Goal: Task Accomplishment & Management: Manage account settings

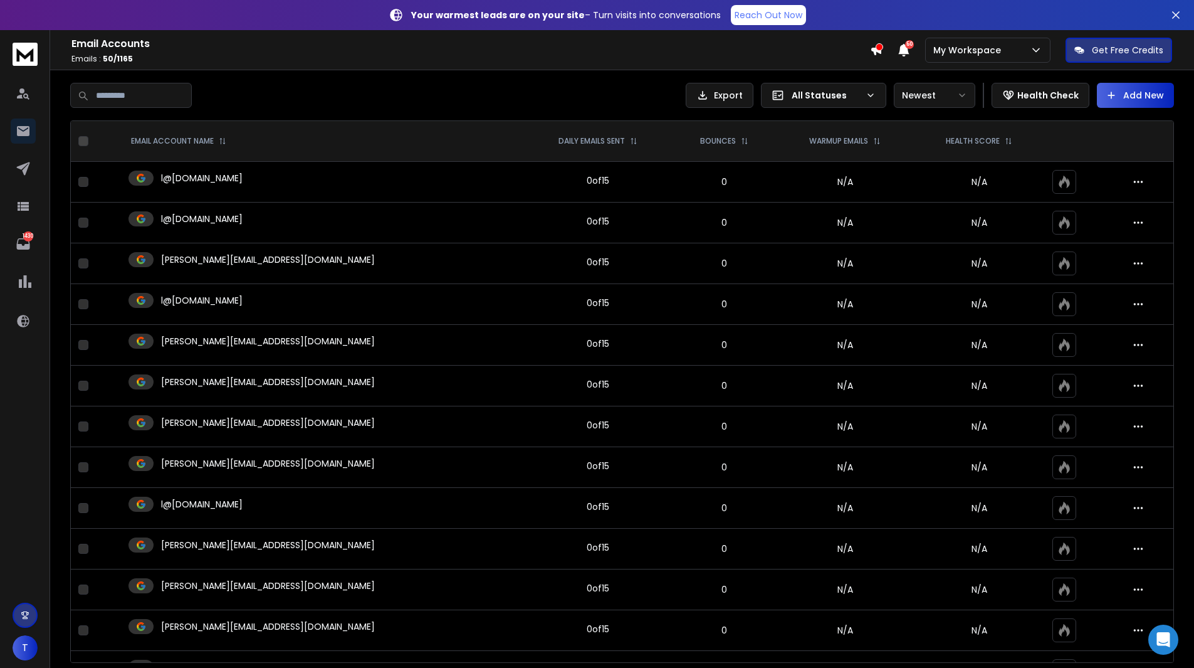
click at [1139, 105] on button "Add New" at bounding box center [1135, 95] width 77 height 25
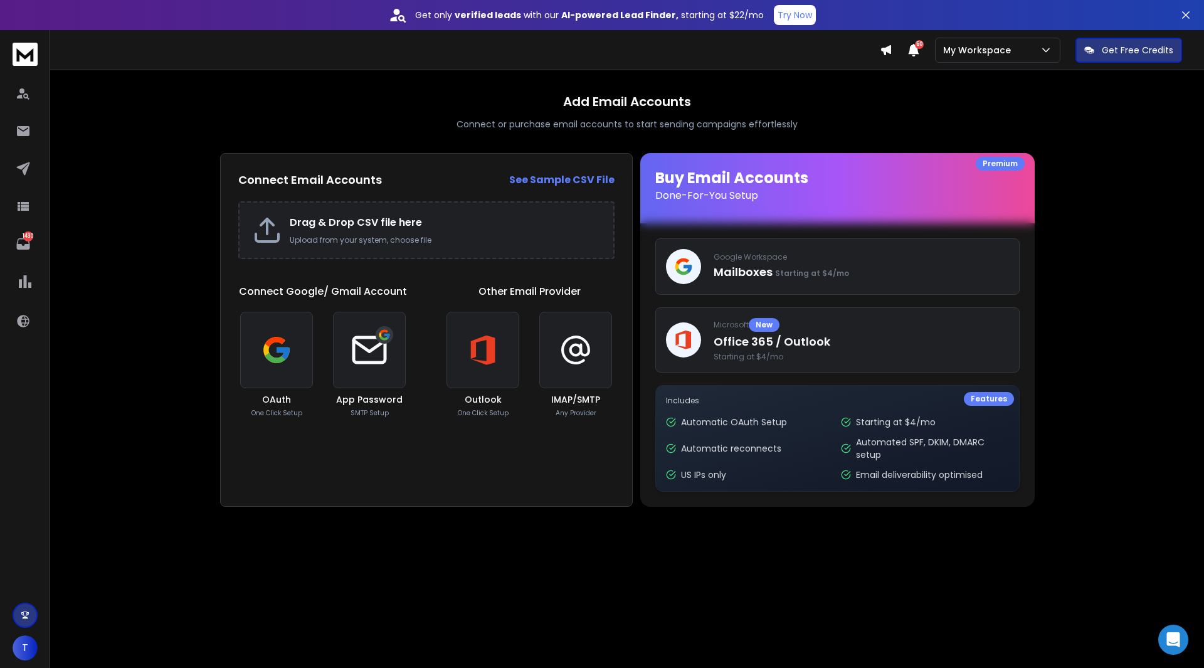
click at [283, 382] on div at bounding box center [276, 350] width 73 height 76
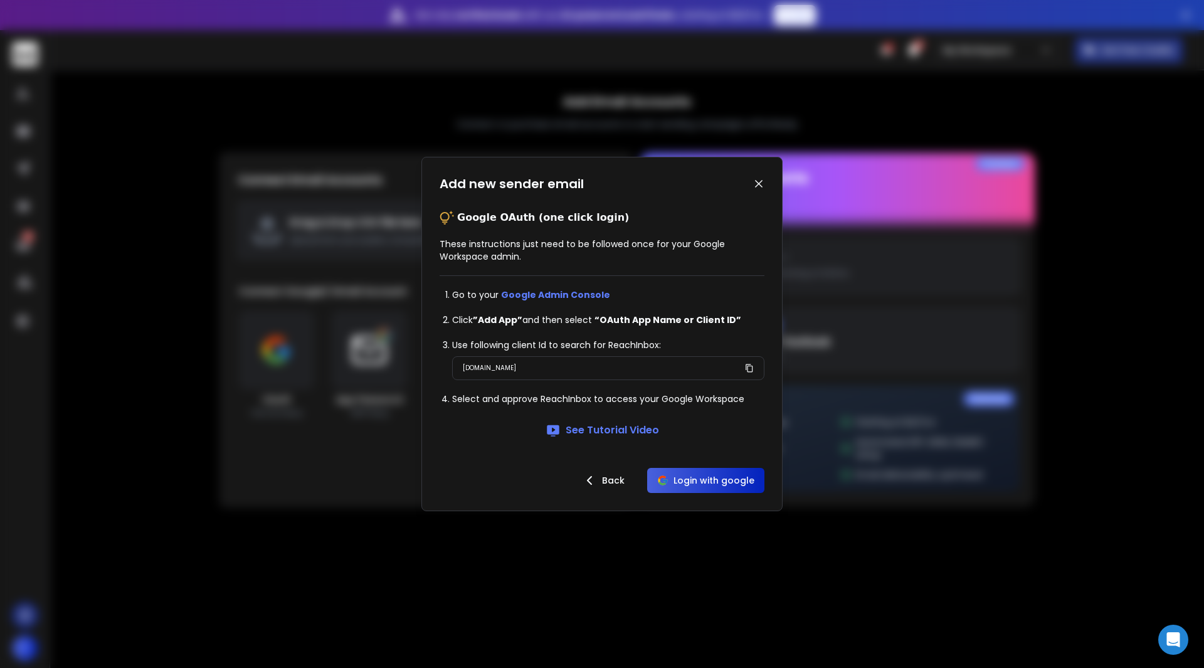
click at [707, 485] on button "Login with google" at bounding box center [705, 480] width 117 height 25
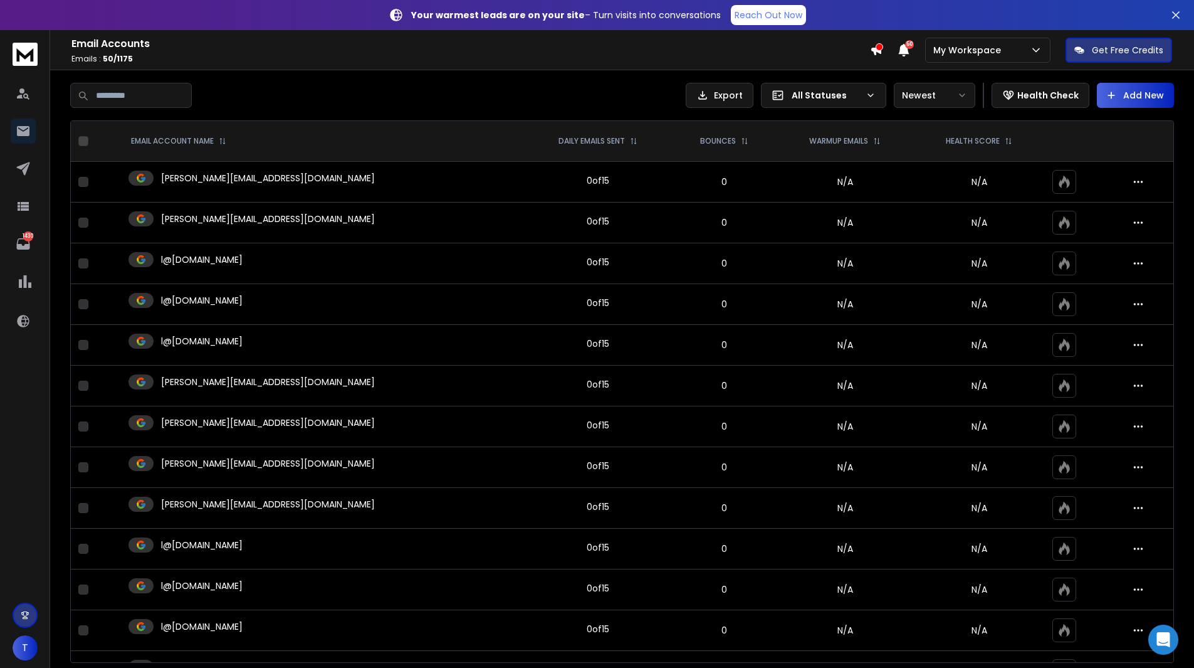
click at [1145, 97] on button "Add New" at bounding box center [1135, 95] width 77 height 25
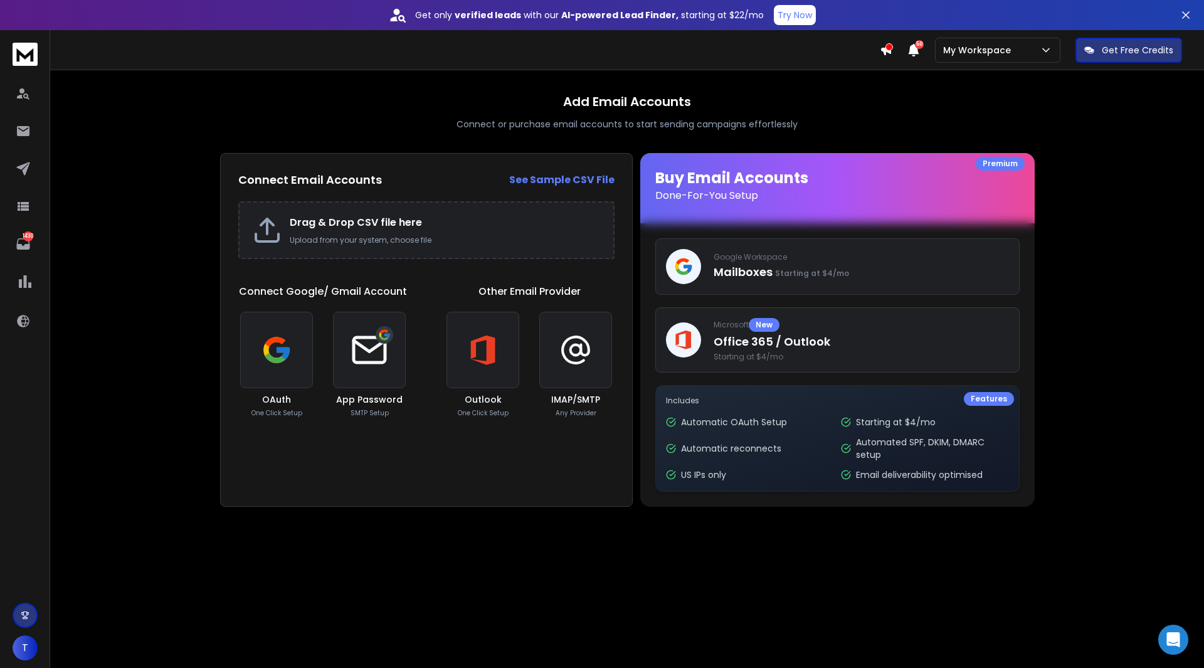
click at [248, 359] on div at bounding box center [276, 350] width 73 height 76
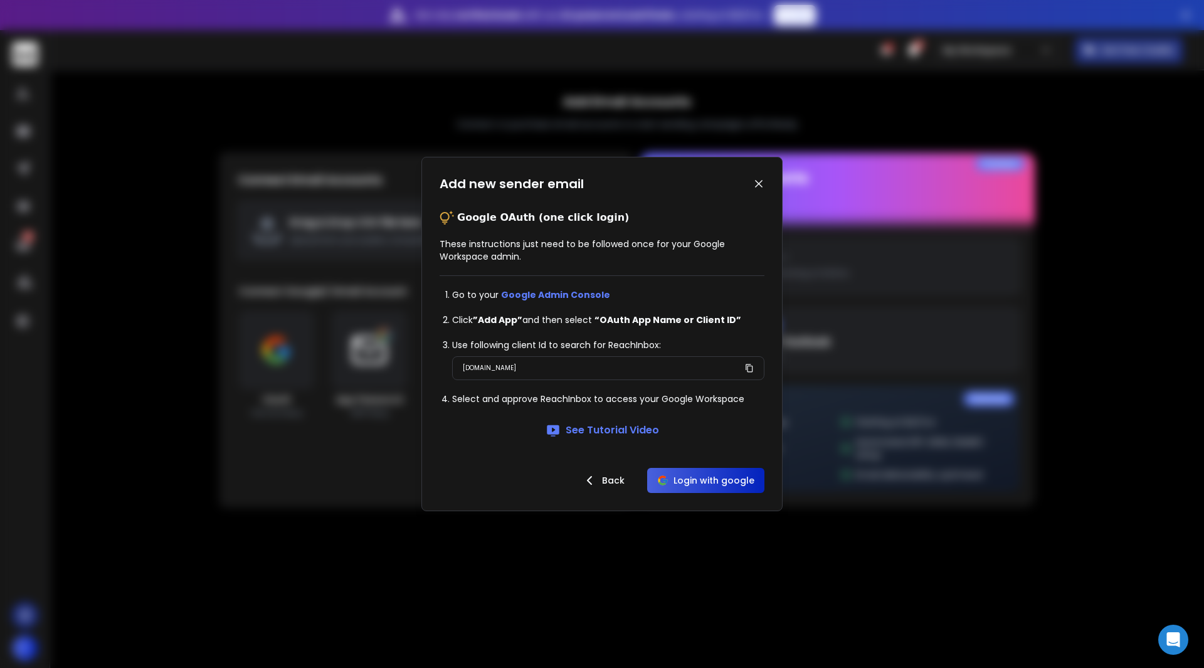
click at [661, 478] on icon at bounding box center [662, 480] width 11 height 11
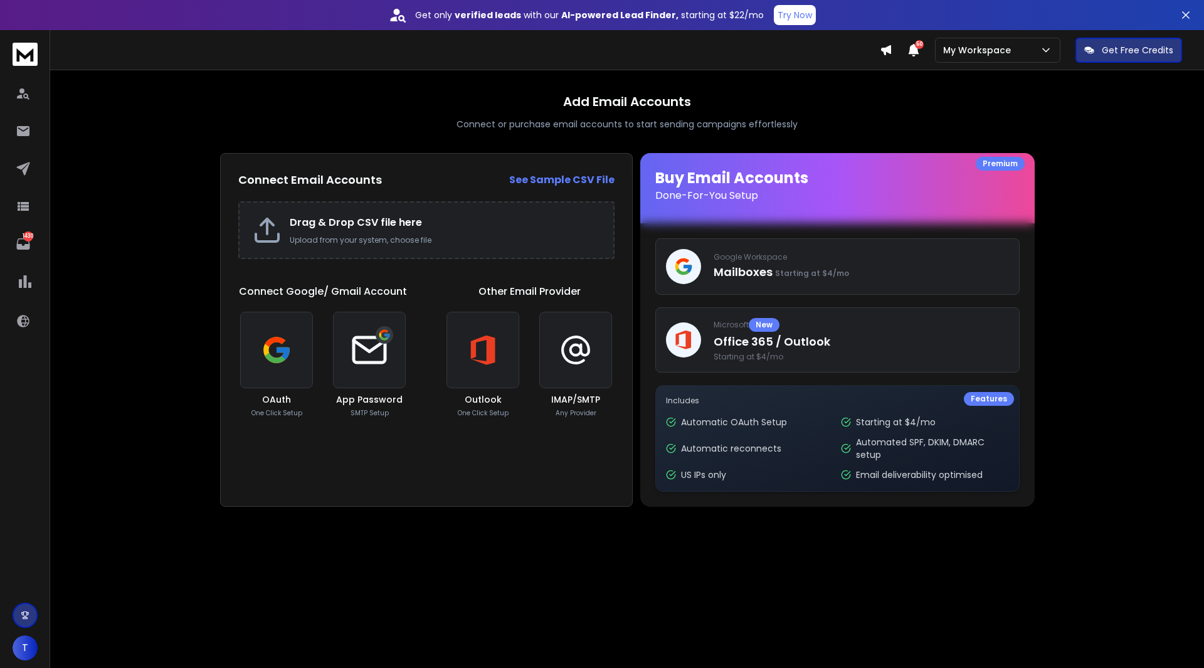
click at [282, 368] on icon at bounding box center [276, 350] width 31 height 38
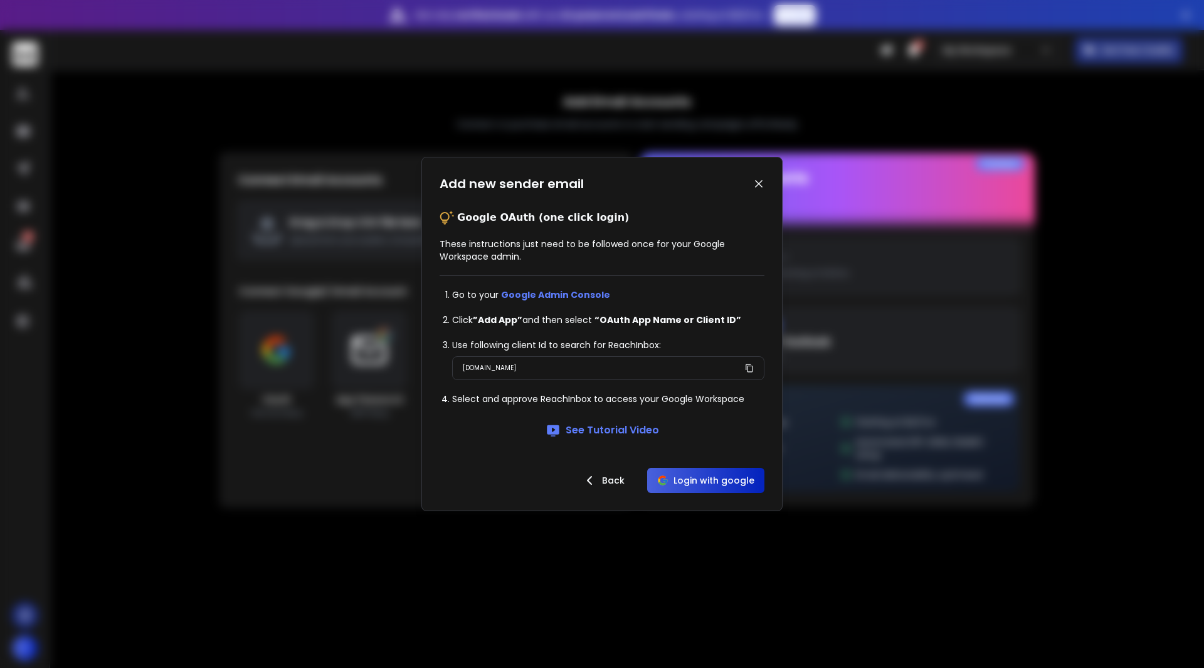
click at [749, 492] on button "Login with google" at bounding box center [705, 480] width 117 height 25
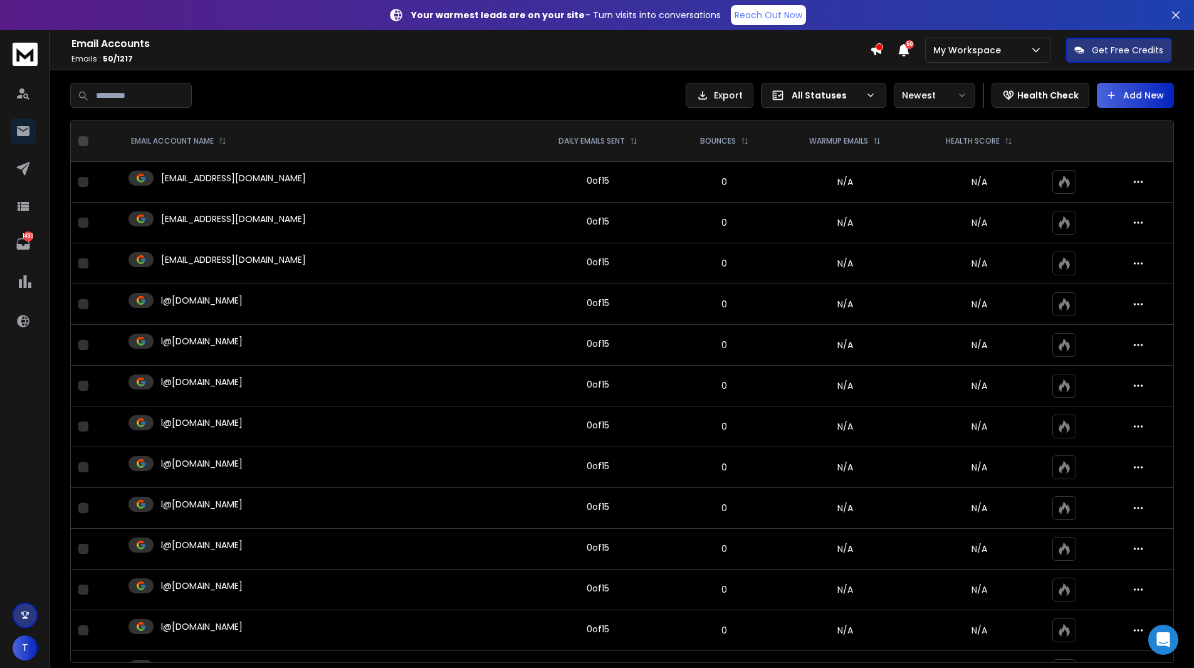
click at [1125, 102] on button "Add New" at bounding box center [1135, 95] width 77 height 25
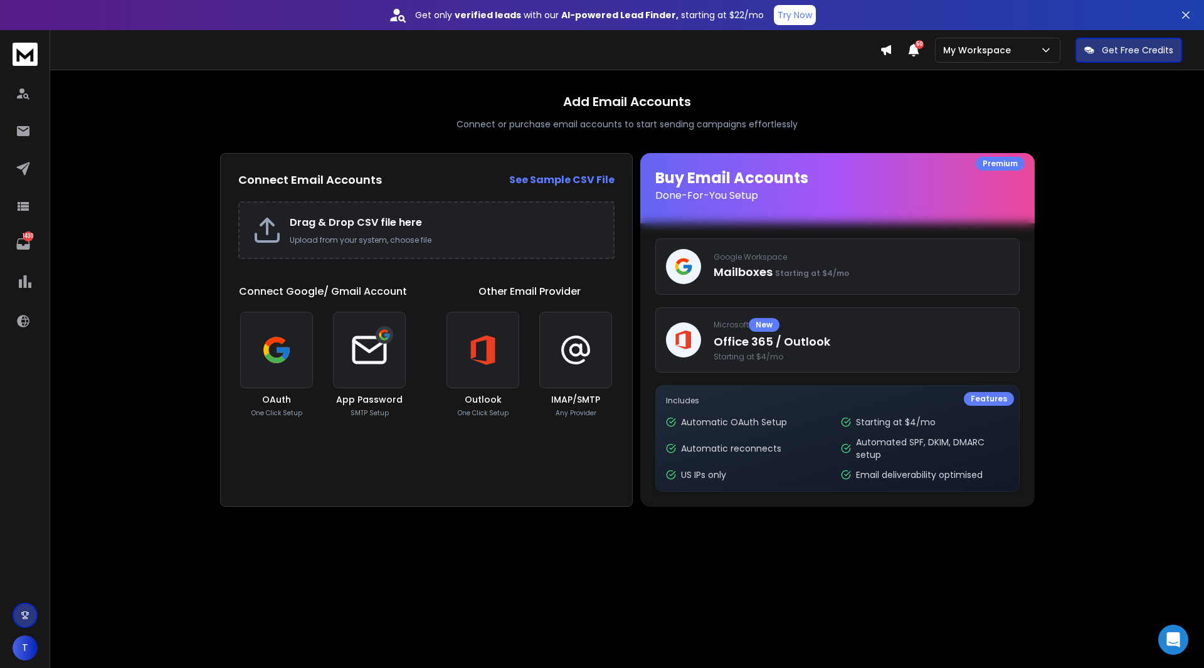
click at [260, 352] on div at bounding box center [276, 350] width 73 height 76
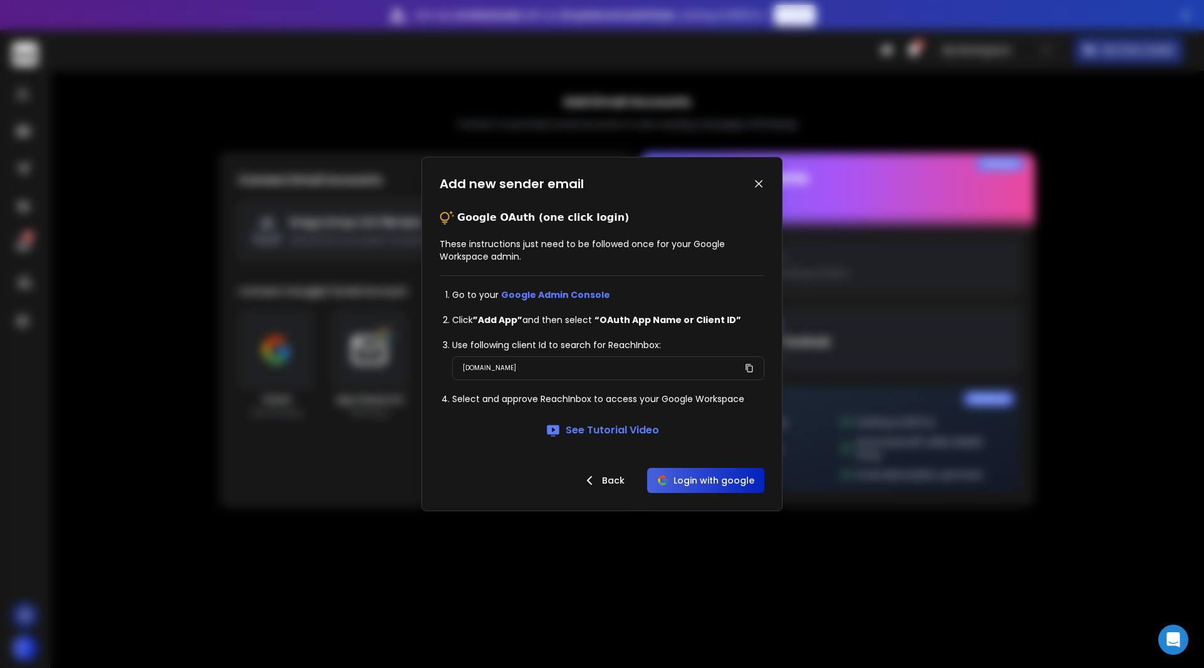
click at [698, 478] on button "Login with google" at bounding box center [705, 480] width 117 height 25
